Goal: Check status: Check status

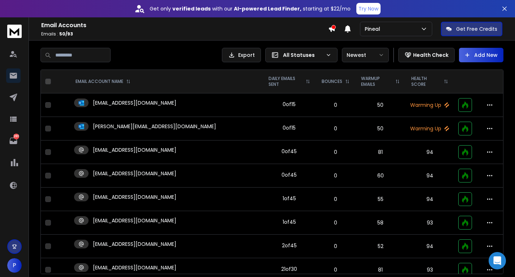
scroll to position [34, 0]
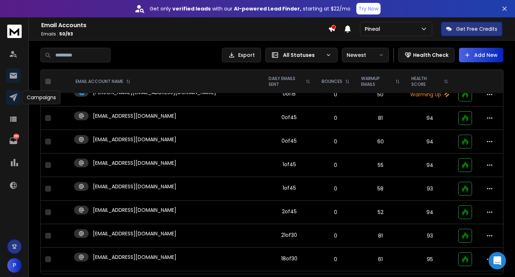
click at [17, 92] on link at bounding box center [13, 97] width 14 height 14
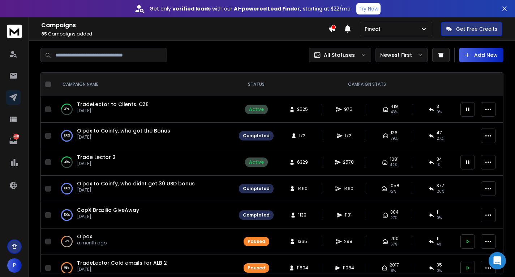
click at [90, 104] on span "TradeLector to Clients. CZE" at bounding box center [112, 104] width 71 height 7
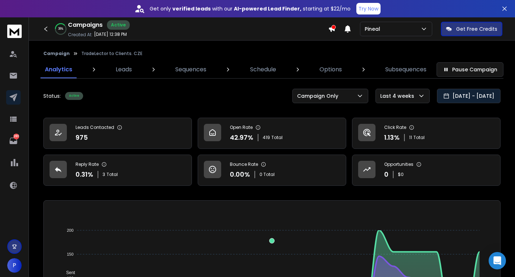
click at [447, 94] on button "[DATE] - [DATE]" at bounding box center [469, 96] width 64 height 14
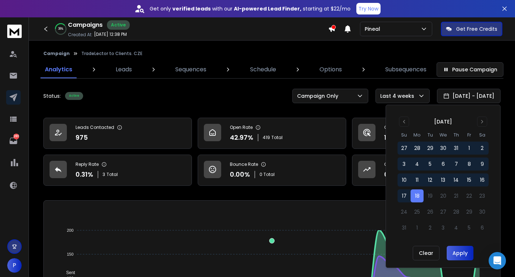
click at [406, 193] on button "17" at bounding box center [404, 195] width 13 height 13
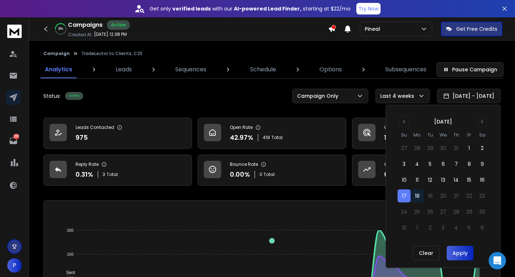
click at [455, 253] on button "Apply" at bounding box center [460, 253] width 27 height 14
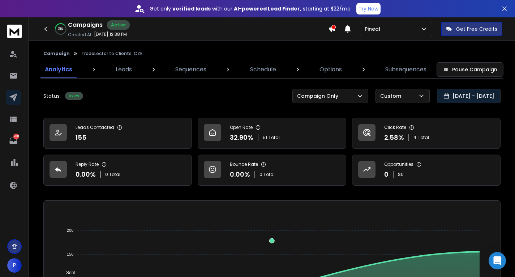
click at [440, 94] on button "[DATE] - [DATE]" at bounding box center [469, 96] width 64 height 14
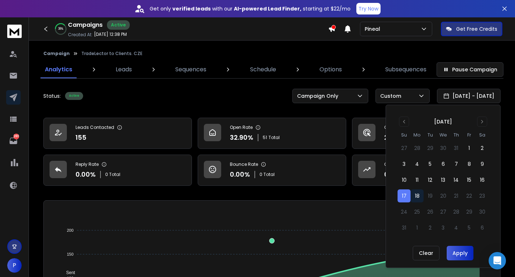
click at [417, 194] on button "18" at bounding box center [417, 195] width 13 height 13
click at [463, 253] on button "Apply" at bounding box center [460, 253] width 27 height 14
